Goal: Navigation & Orientation: Find specific page/section

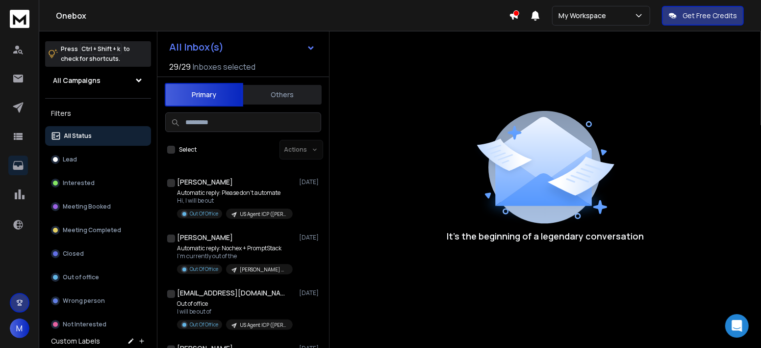
scroll to position [192, 0]
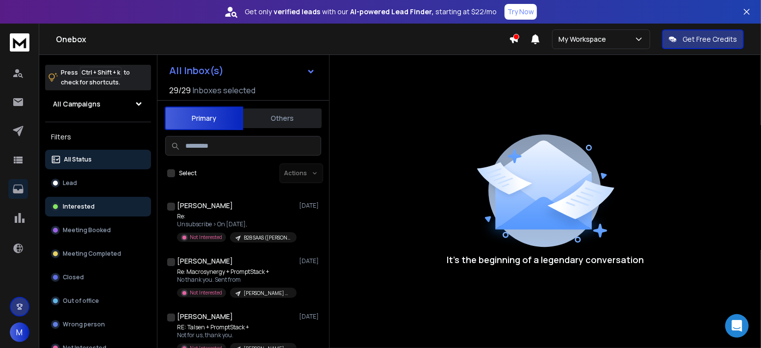
scroll to position [215, 0]
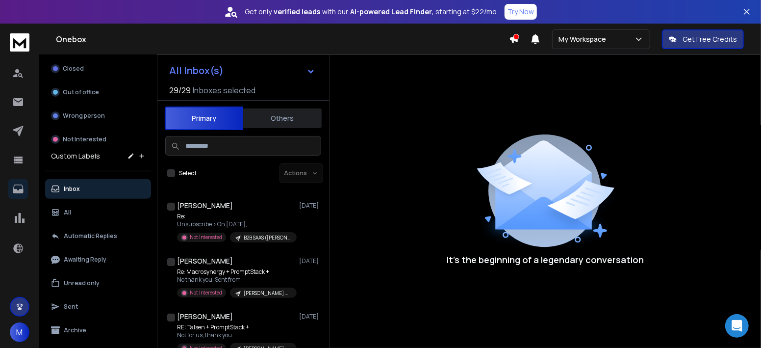
click at [106, 203] on button "All" at bounding box center [98, 213] width 106 height 20
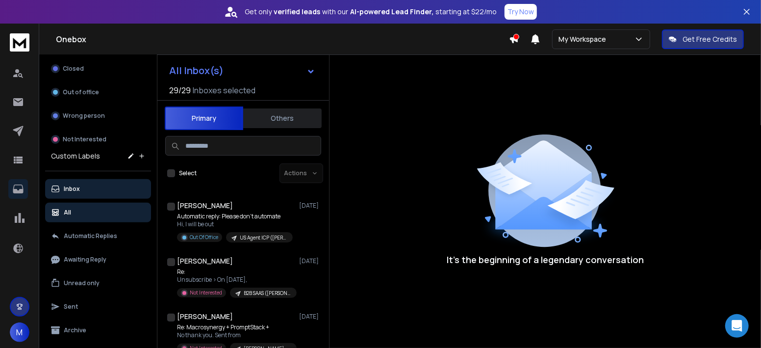
click at [106, 186] on button "Inbox" at bounding box center [98, 189] width 106 height 20
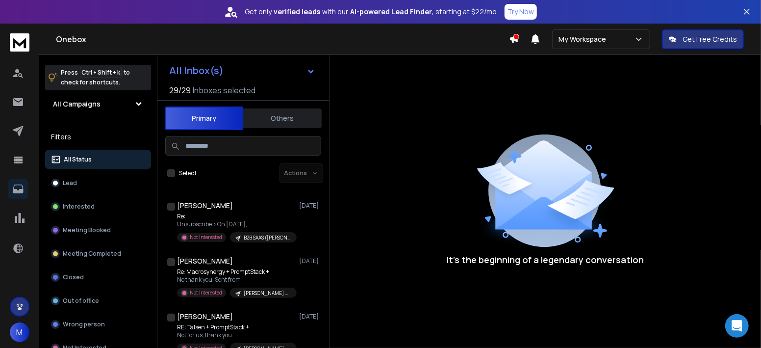
scroll to position [0, 0]
